Goal: Task Accomplishment & Management: Use online tool/utility

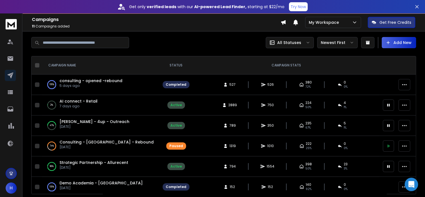
click at [91, 146] on p "[DATE]" at bounding box center [107, 147] width 94 height 4
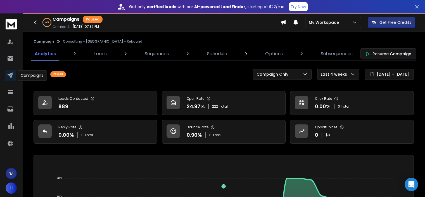
click at [9, 76] on icon at bounding box center [10, 75] width 7 height 7
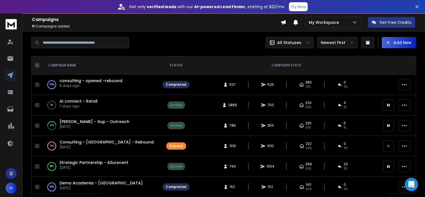
click at [83, 82] on span "consulting - opened -rebound" at bounding box center [91, 81] width 63 height 6
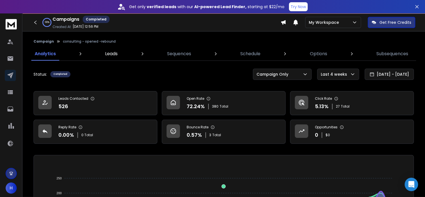
click at [115, 54] on p "Leads" at bounding box center [111, 53] width 13 height 7
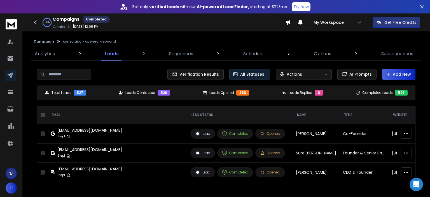
click at [258, 74] on p "All Statuses" at bounding box center [252, 74] width 24 height 6
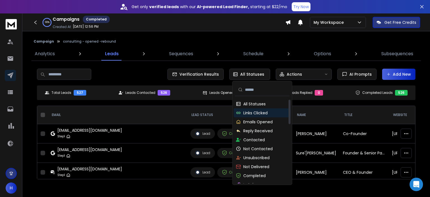
click at [249, 112] on p "Links Clicked" at bounding box center [255, 113] width 24 height 6
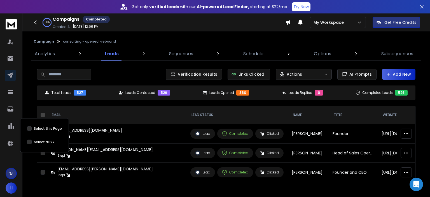
click at [42, 112] on button "Select this Page" at bounding box center [43, 114] width 4 height 4
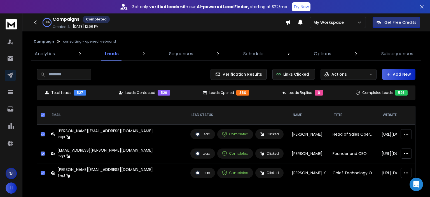
scroll to position [28, 0]
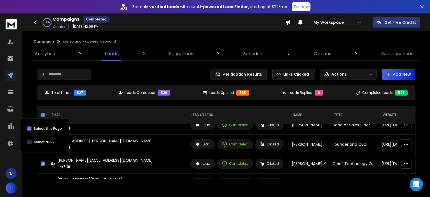
click at [41, 114] on button "Select this Page" at bounding box center [43, 114] width 4 height 4
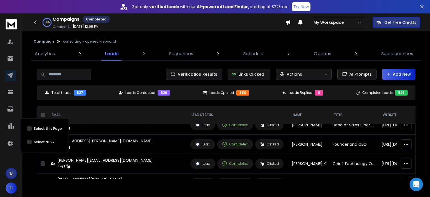
click at [43, 113] on button "Select this Page" at bounding box center [43, 114] width 4 height 4
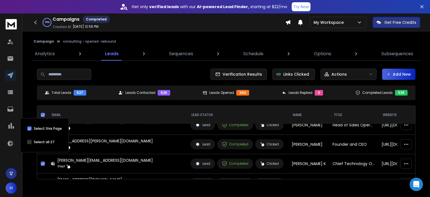
click at [43, 116] on button "Select this Page" at bounding box center [43, 114] width 4 height 4
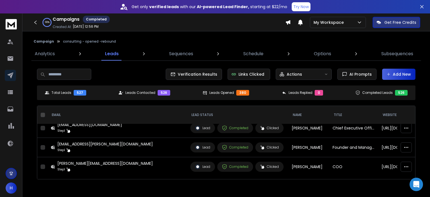
scroll to position [473, 0]
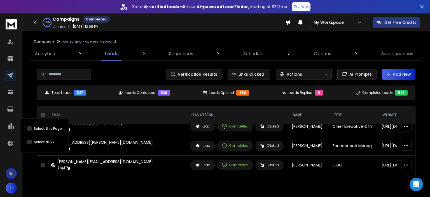
click at [43, 115] on button "Select this Page" at bounding box center [43, 114] width 4 height 4
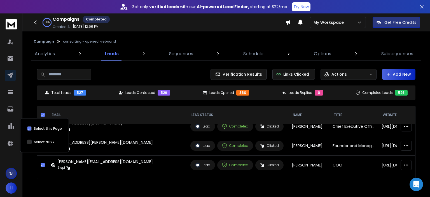
click at [44, 112] on div at bounding box center [44, 114] width 7 height 4
click at [44, 114] on button "Select this Page" at bounding box center [43, 114] width 4 height 4
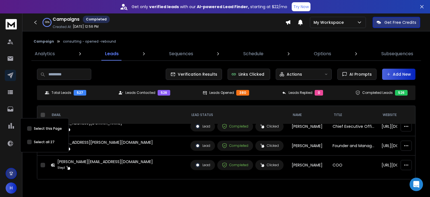
click at [31, 143] on div "Select all 27" at bounding box center [44, 142] width 35 height 4
click at [29, 143] on button "Select this Page" at bounding box center [29, 142] width 4 height 4
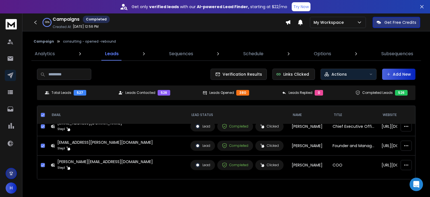
click at [345, 73] on p "Actions" at bounding box center [338, 74] width 15 height 6
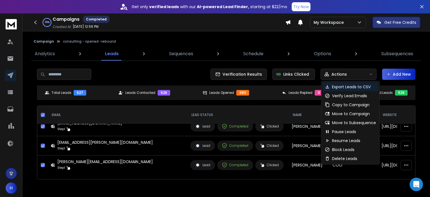
click at [343, 86] on p "Export Leads to CSV" at bounding box center [351, 87] width 39 height 6
